Goal: Task Accomplishment & Management: Manage account settings

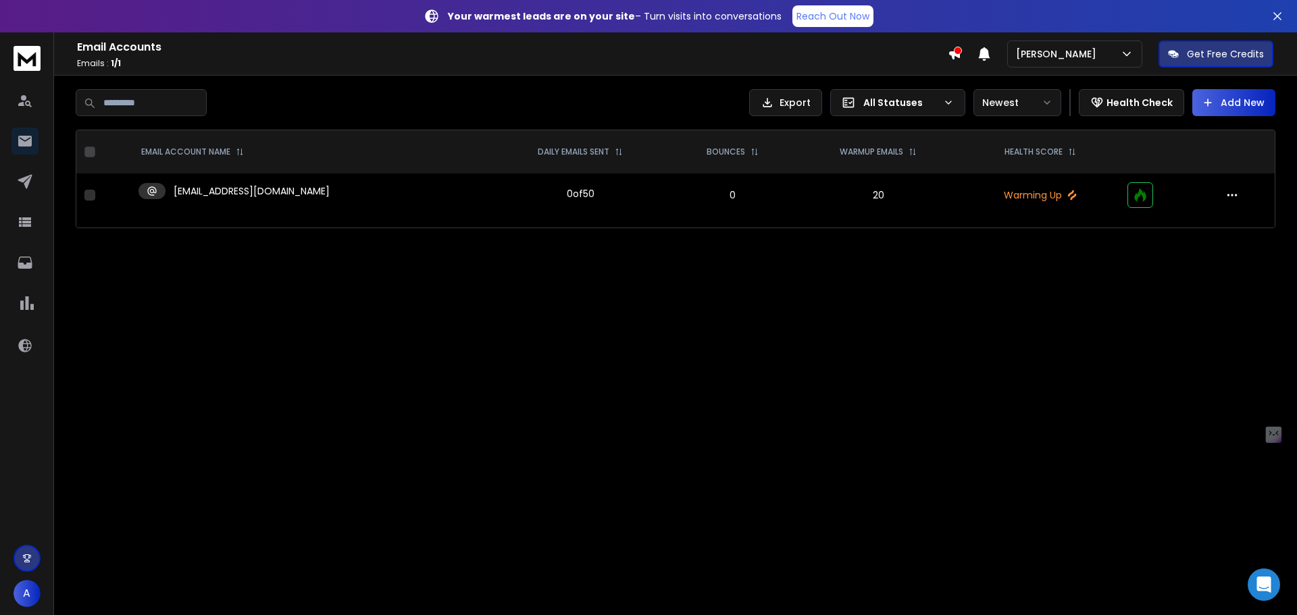
click at [830, 201] on td "20" at bounding box center [878, 195] width 167 height 43
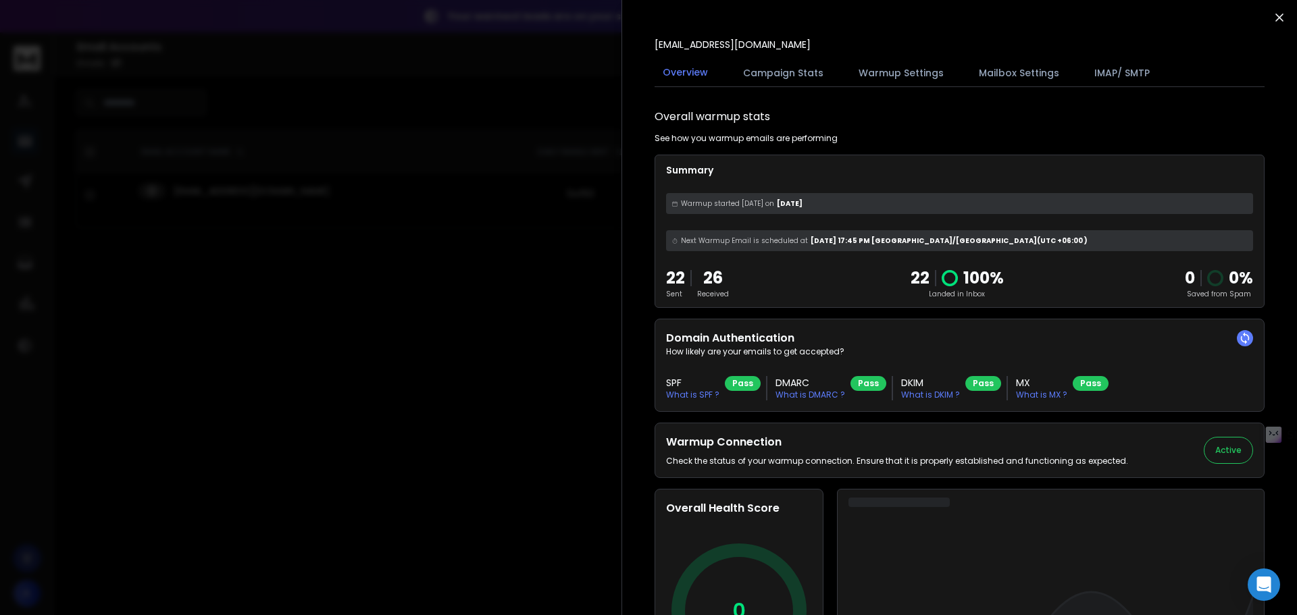
click at [1277, 16] on icon "button" at bounding box center [1279, 17] width 7 height 7
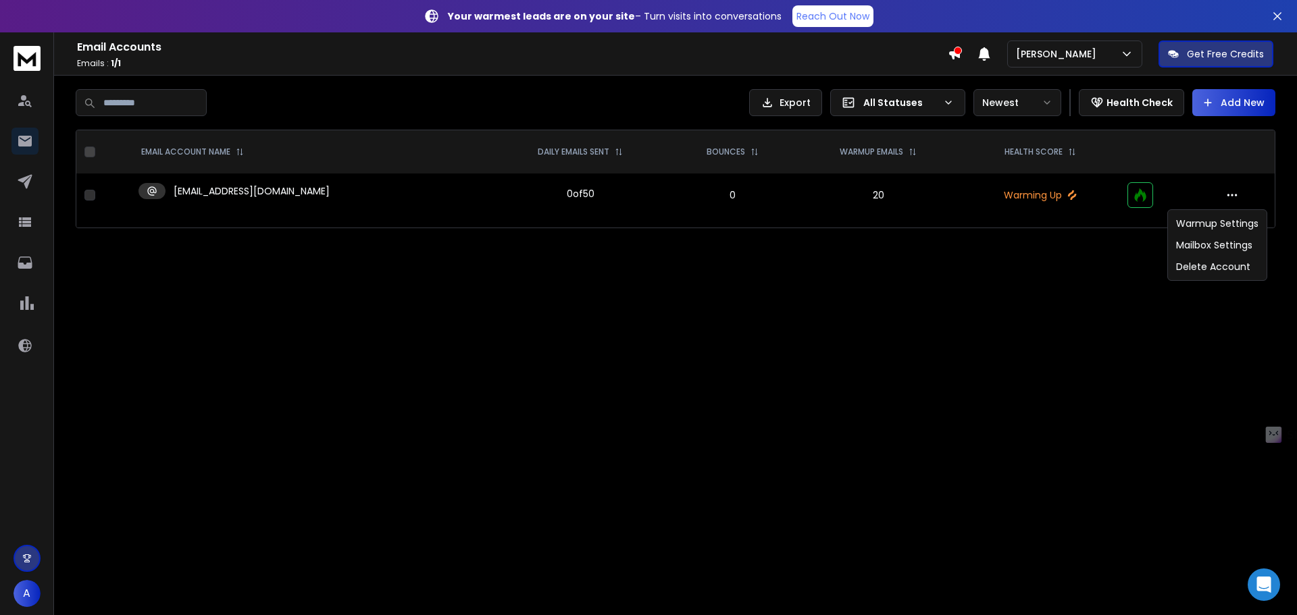
click at [1227, 195] on icon at bounding box center [1232, 195] width 10 height 2
click at [253, 193] on p "info@oldschoolmate.com" at bounding box center [252, 191] width 156 height 14
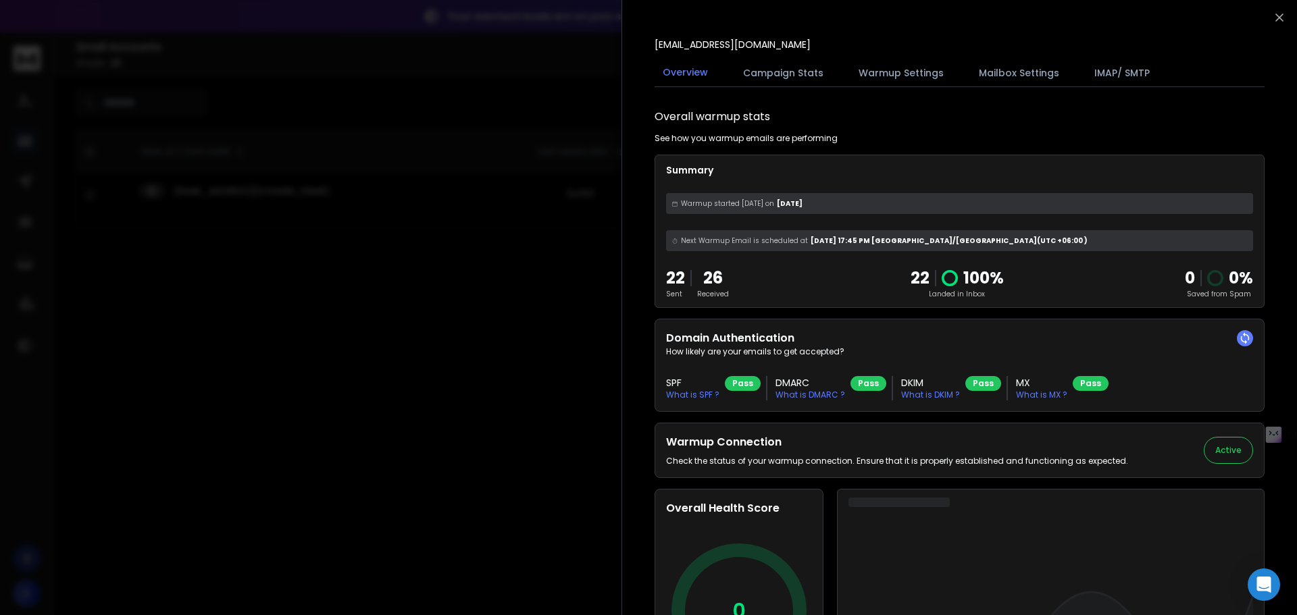
click at [395, 261] on div at bounding box center [648, 307] width 1297 height 615
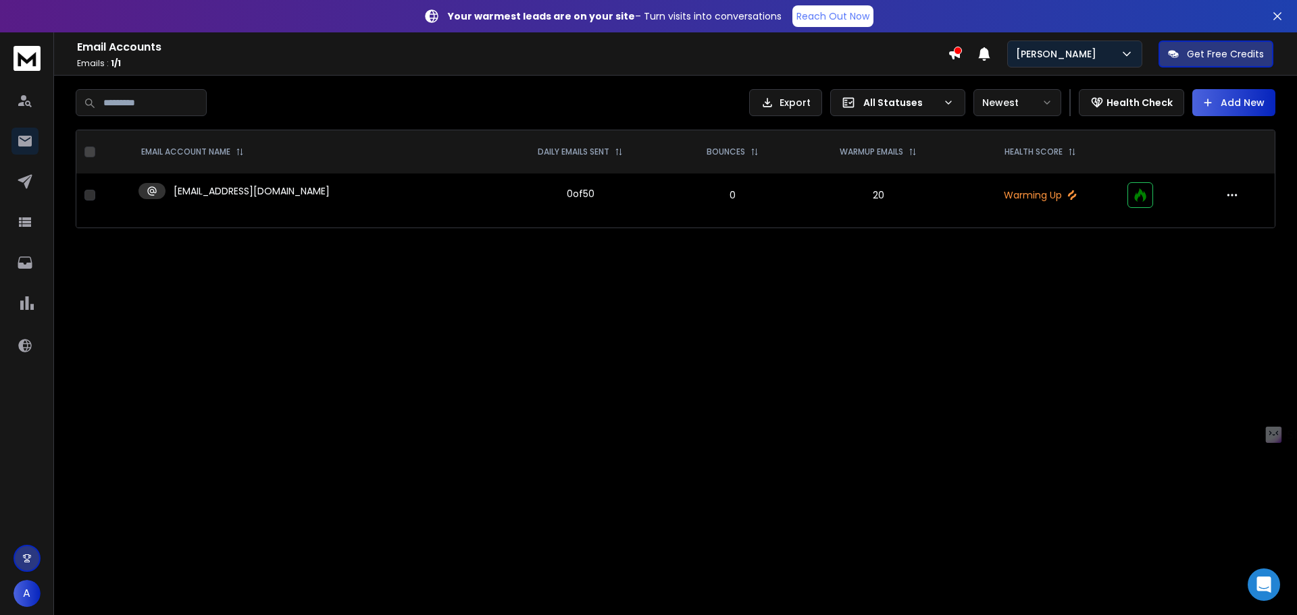
click at [1101, 51] on div "Nur Amin" at bounding box center [1075, 54] width 118 height 14
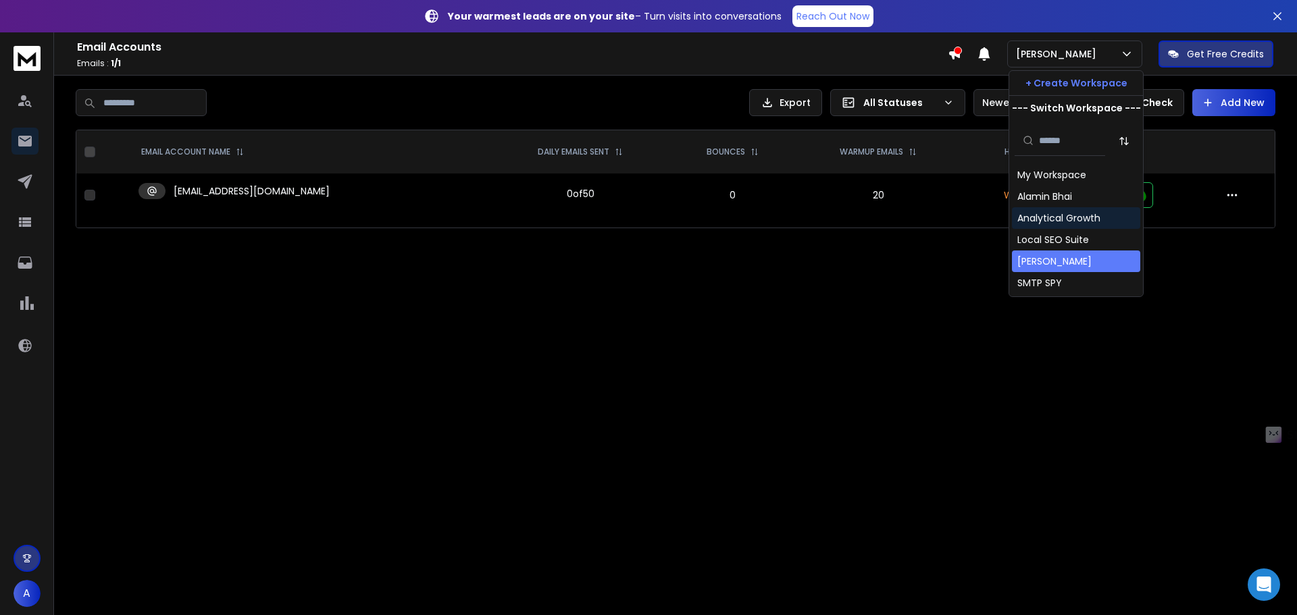
click at [1095, 218] on div "Analytical Growth" at bounding box center [1058, 218] width 83 height 14
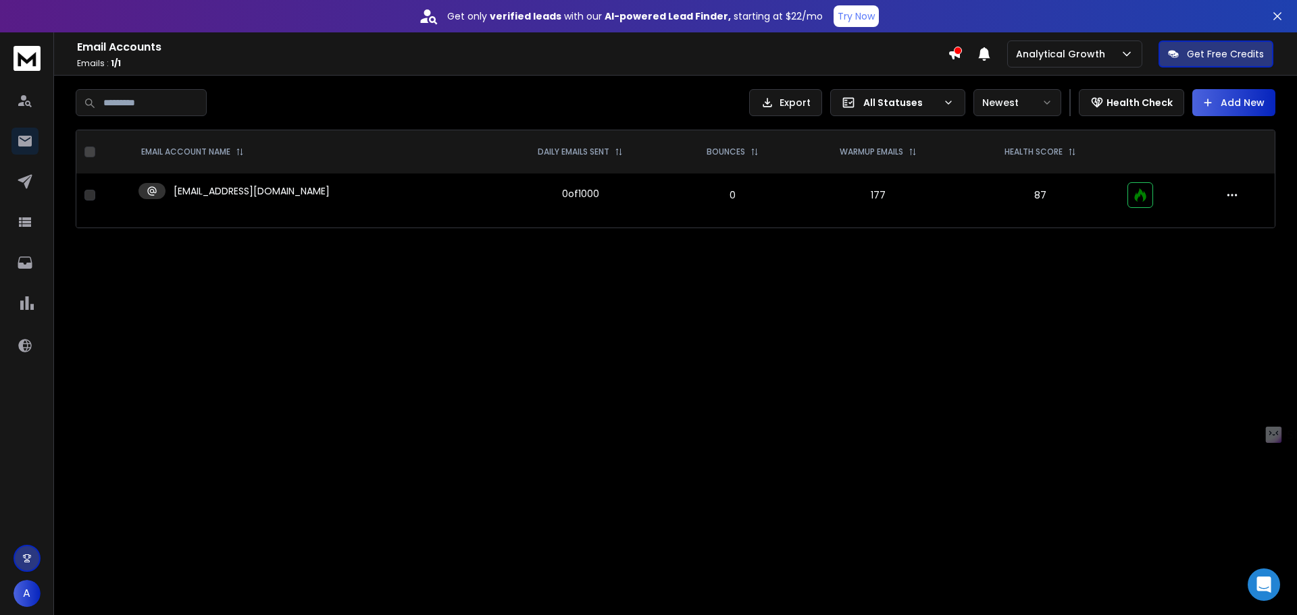
click at [1136, 201] on icon at bounding box center [1140, 195] width 14 height 14
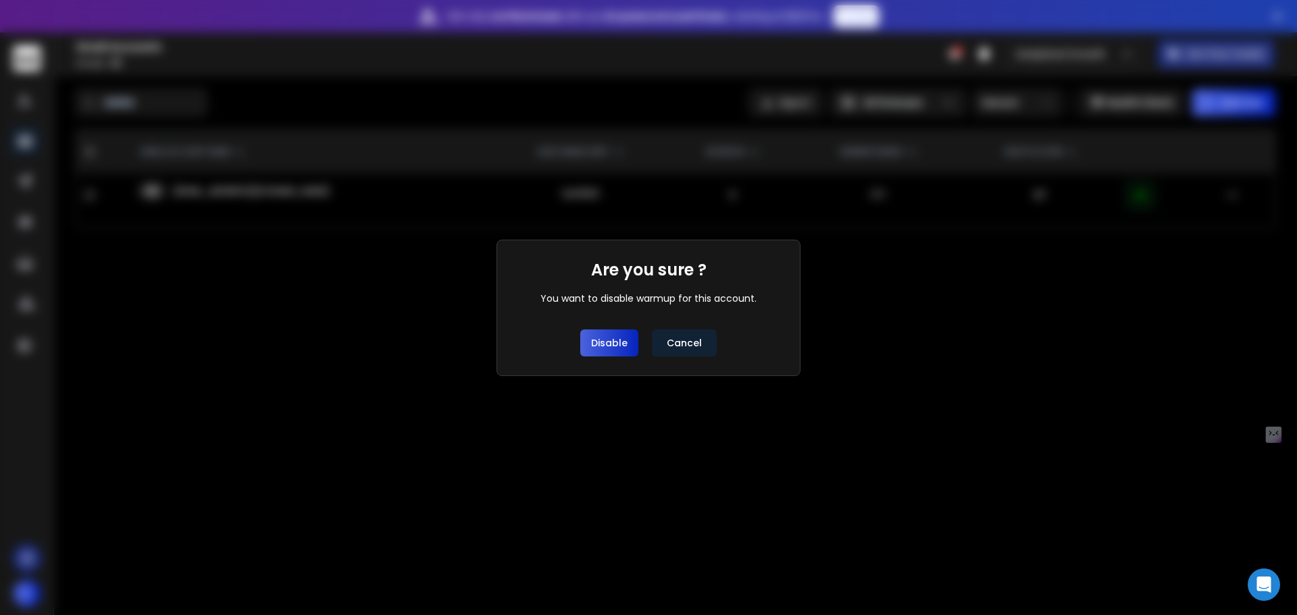
click at [693, 350] on button "Cancel" at bounding box center [684, 343] width 65 height 27
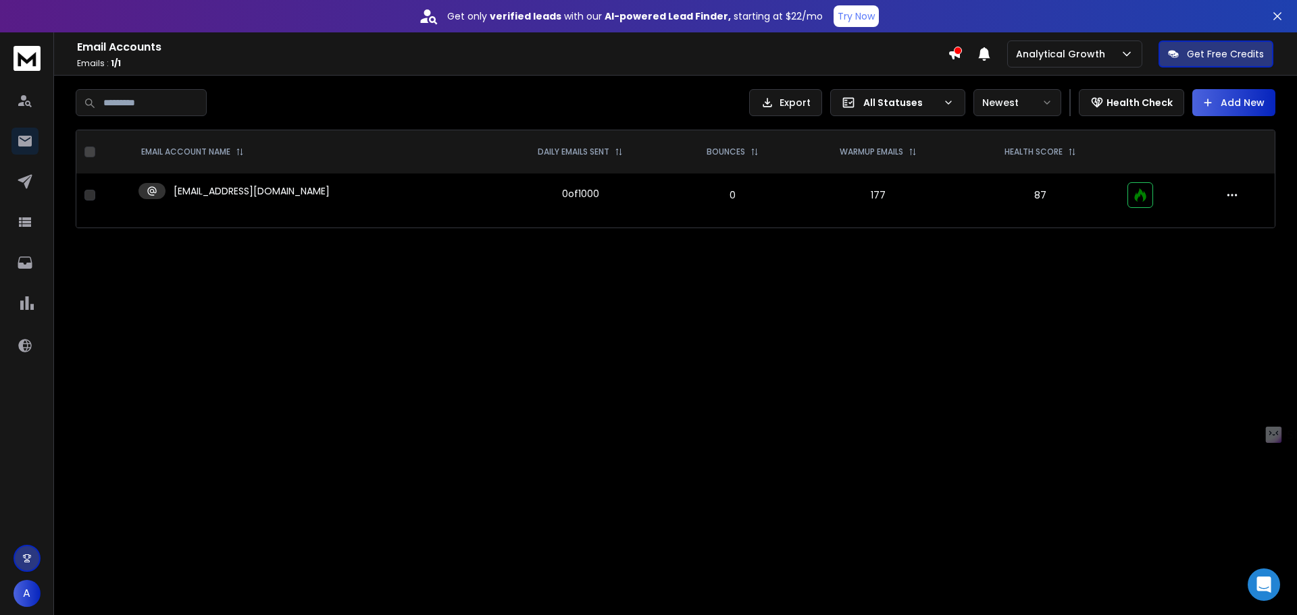
click at [936, 210] on td "177" at bounding box center [878, 195] width 167 height 43
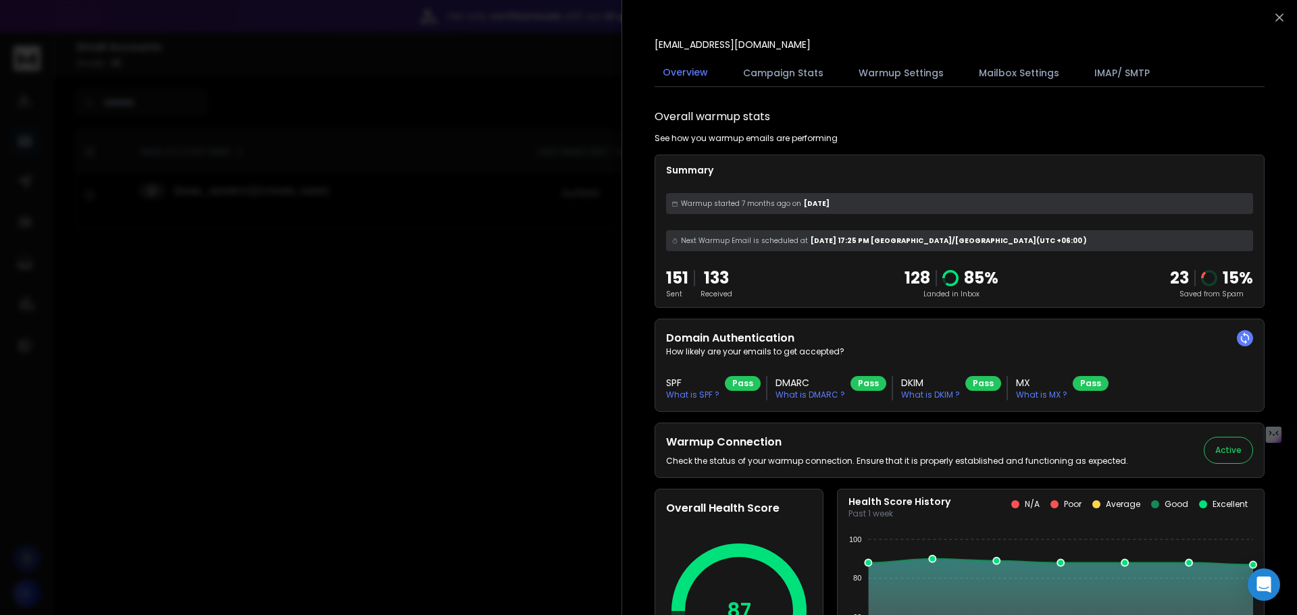
drag, startPoint x: 1272, startPoint y: 16, endPoint x: 1058, endPoint y: 61, distance: 218.7
click at [1273, 16] on icon "button" at bounding box center [1280, 18] width 14 height 14
